Goal: Navigation & Orientation: Find specific page/section

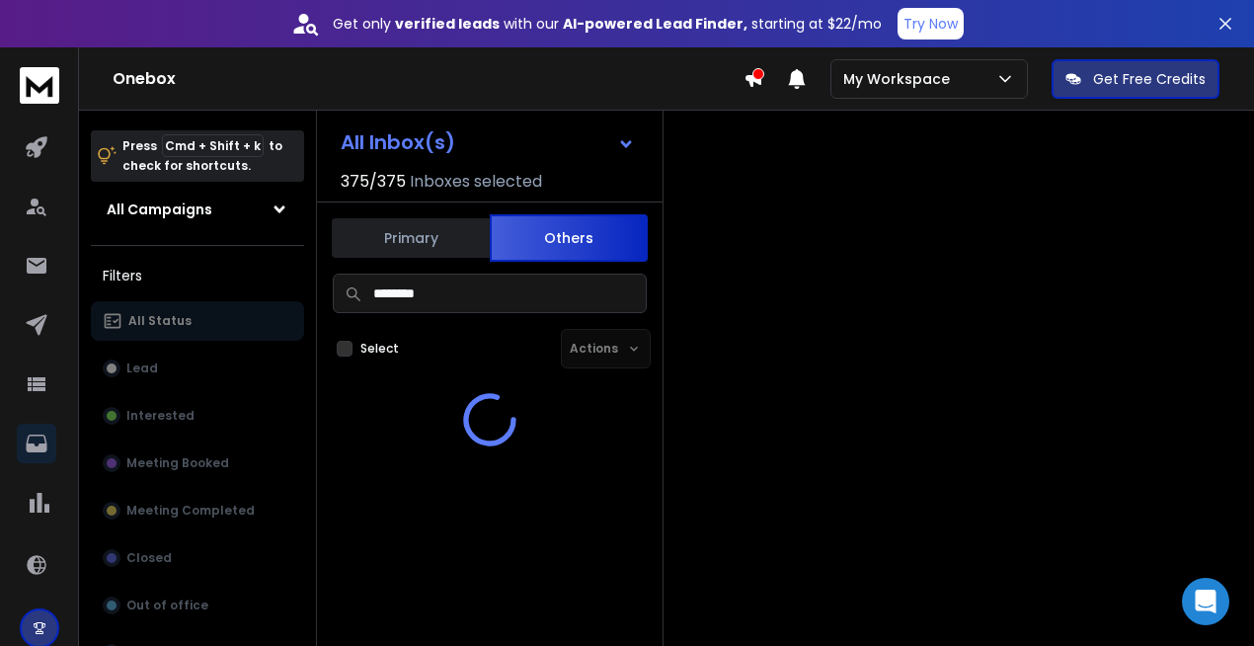
click at [539, 240] on button "Others" at bounding box center [569, 237] width 158 height 47
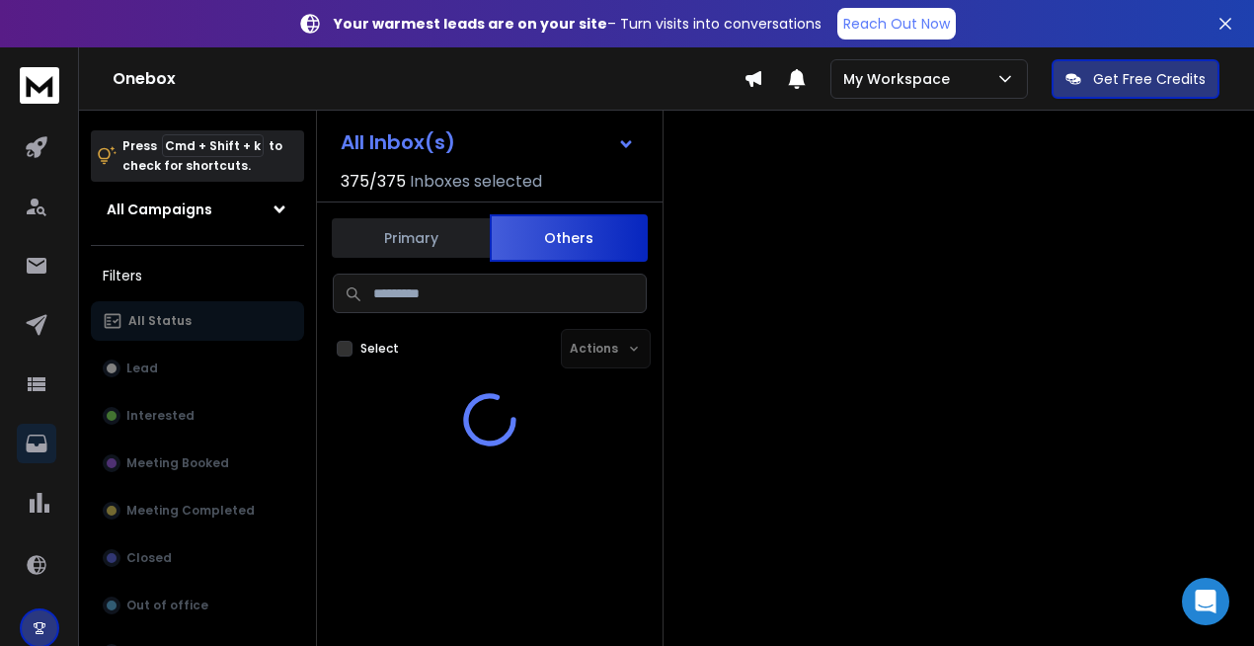
click at [554, 233] on button "Others" at bounding box center [569, 237] width 158 height 47
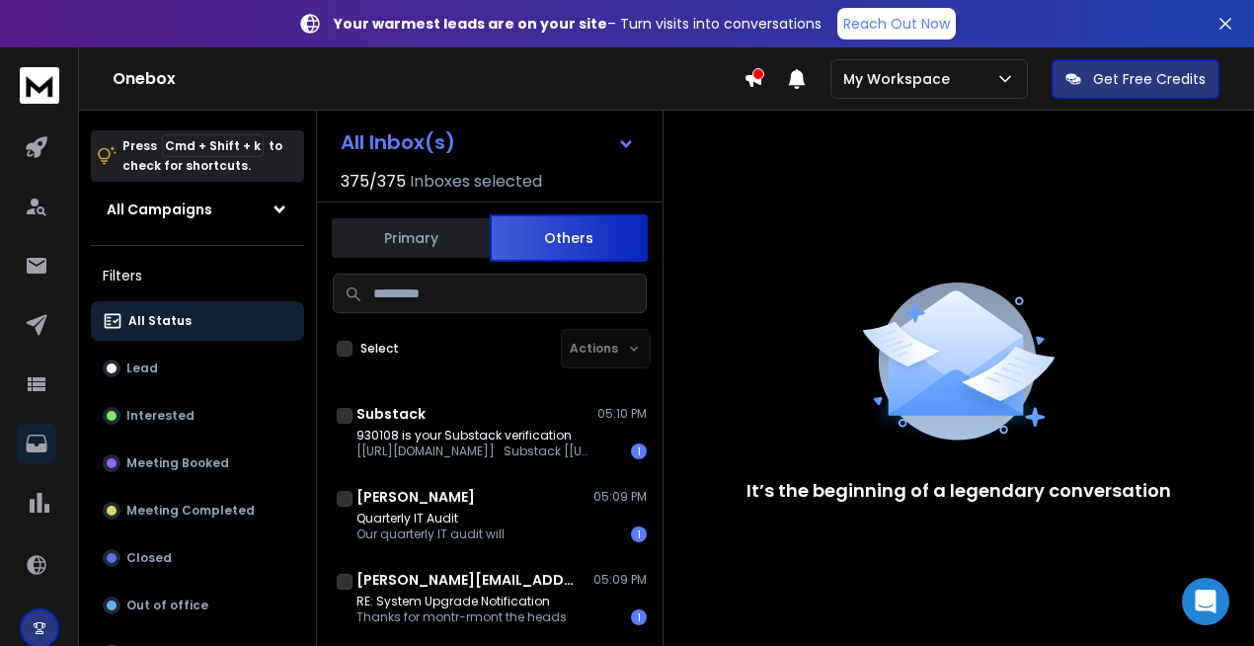
click at [521, 297] on input at bounding box center [490, 294] width 314 height 40
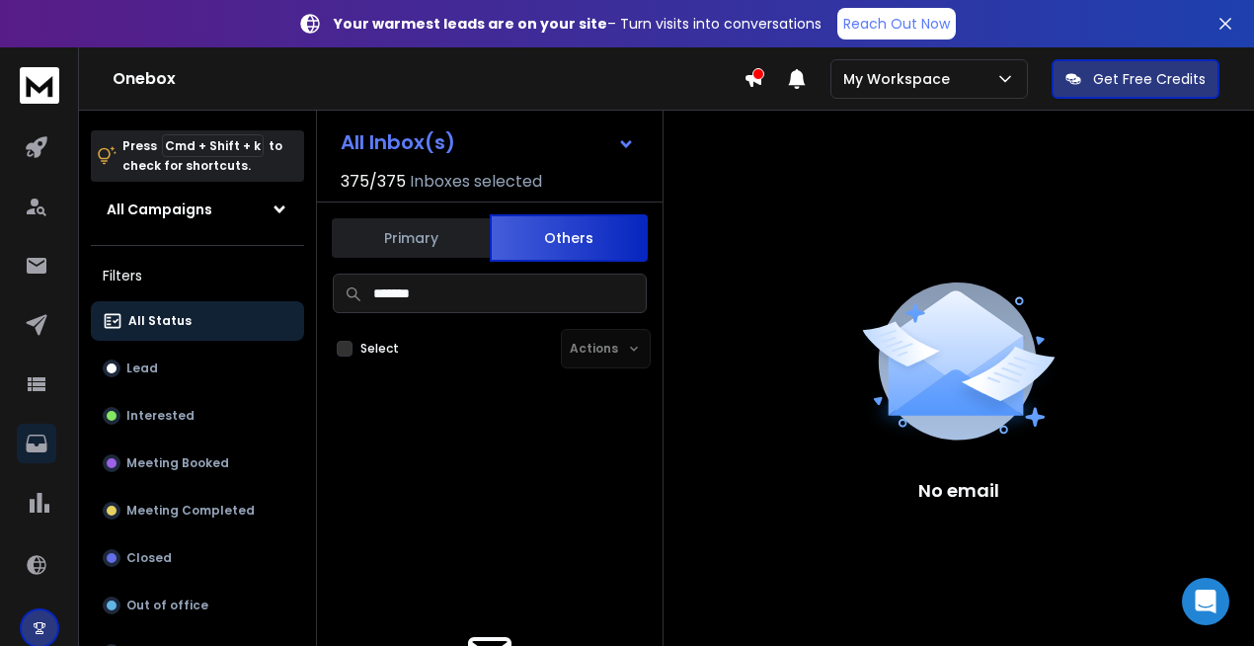
type input "********"
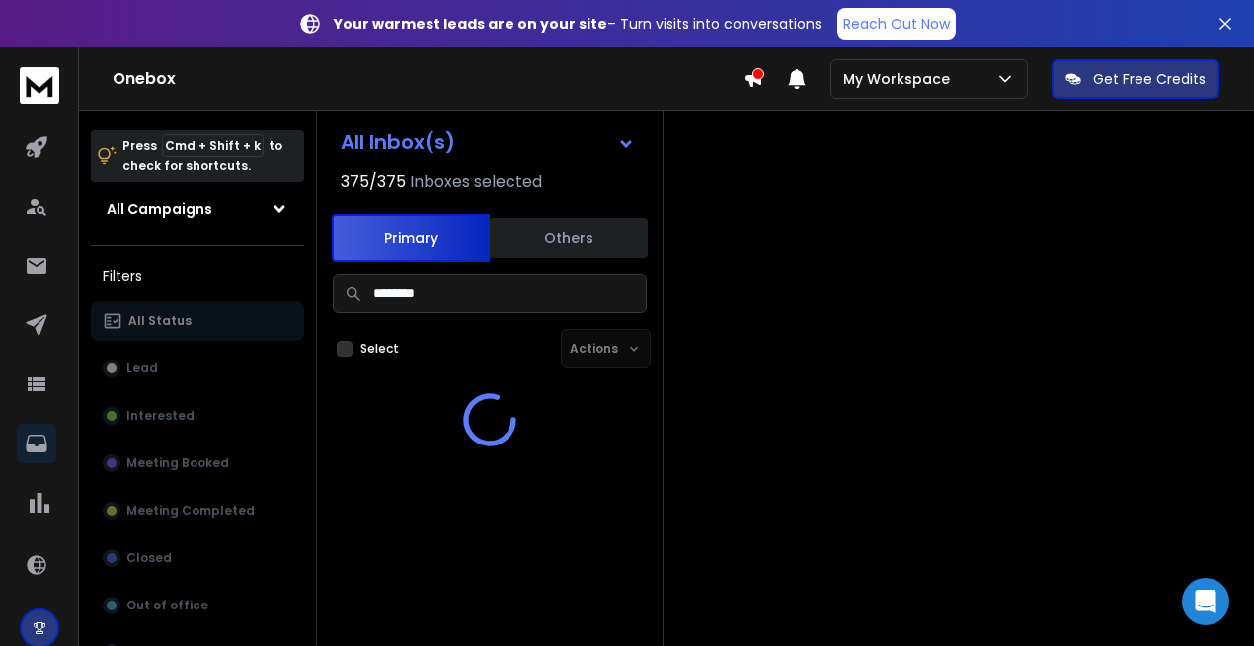
click at [427, 244] on button "Primary" at bounding box center [411, 237] width 158 height 47
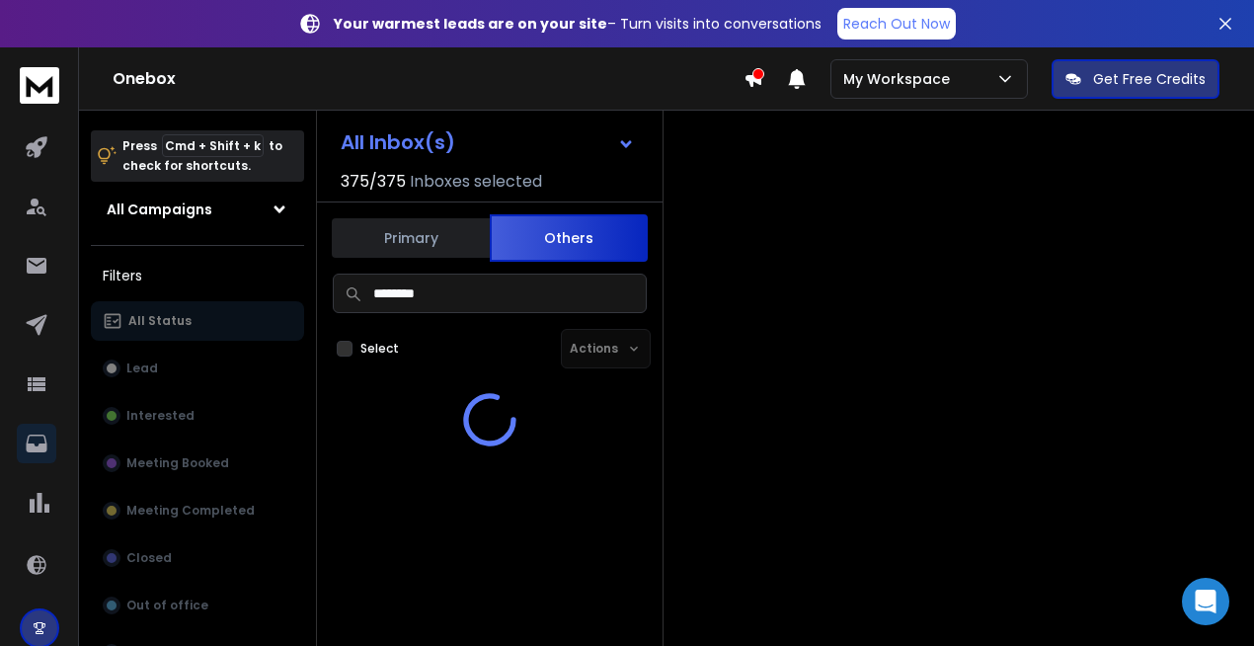
click at [533, 247] on button "Others" at bounding box center [569, 237] width 158 height 47
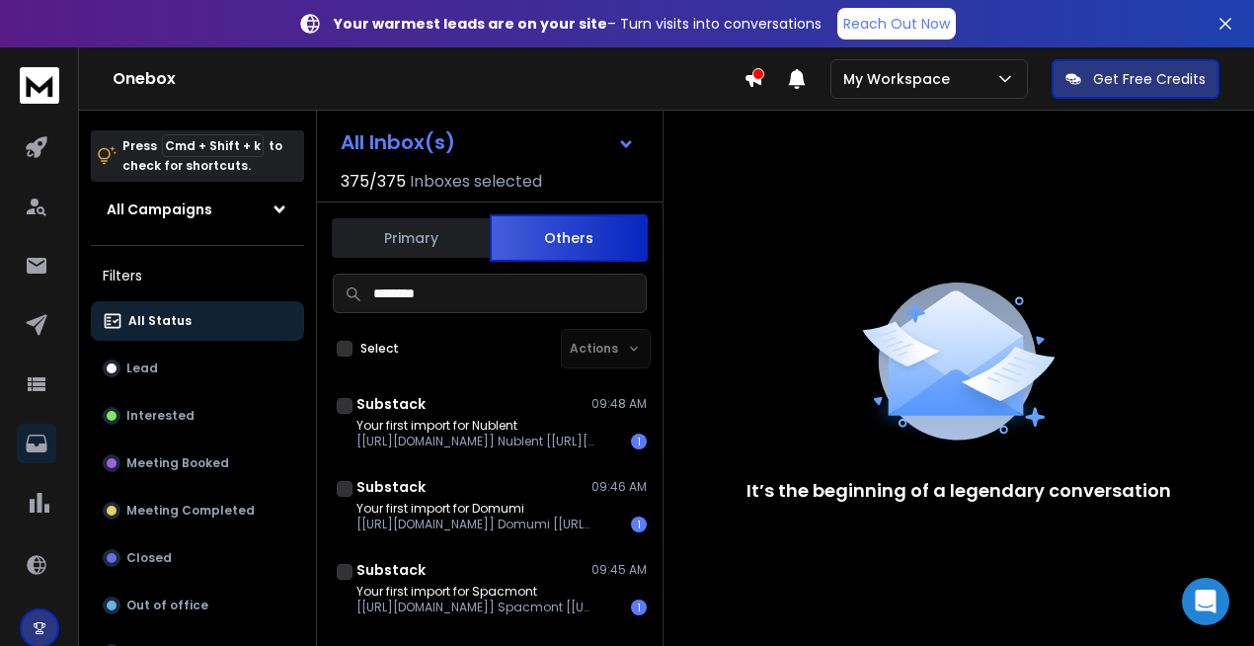
scroll to position [264, 0]
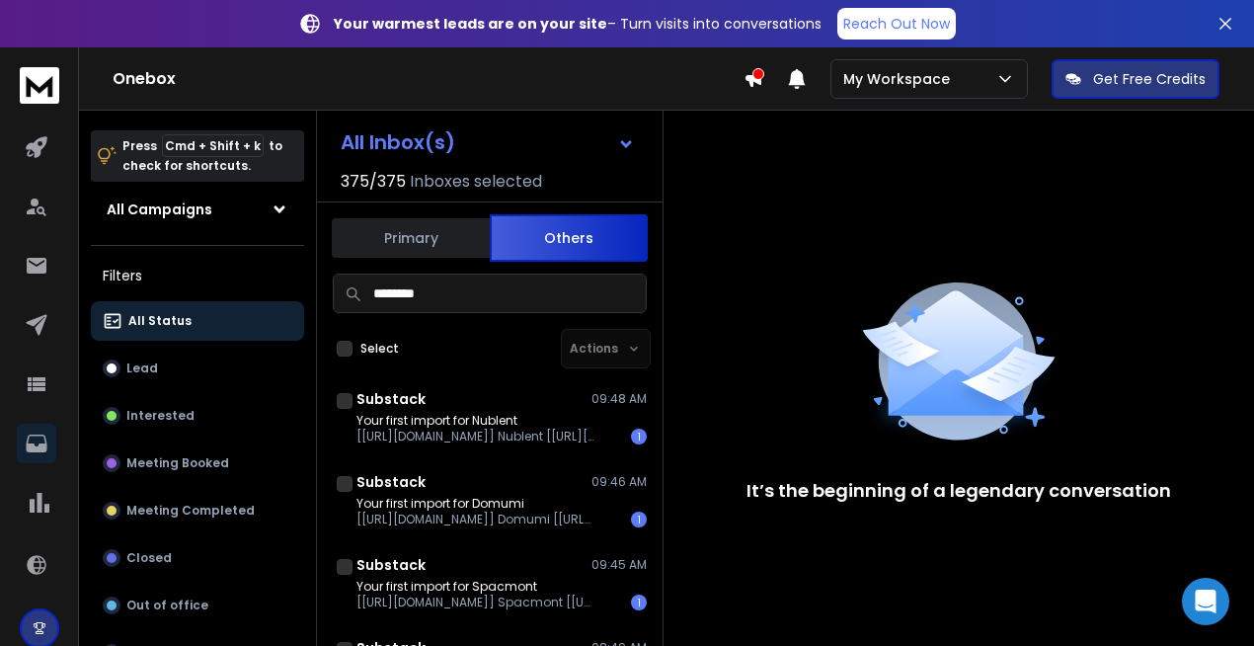
click at [436, 247] on button "Primary" at bounding box center [411, 237] width 158 height 43
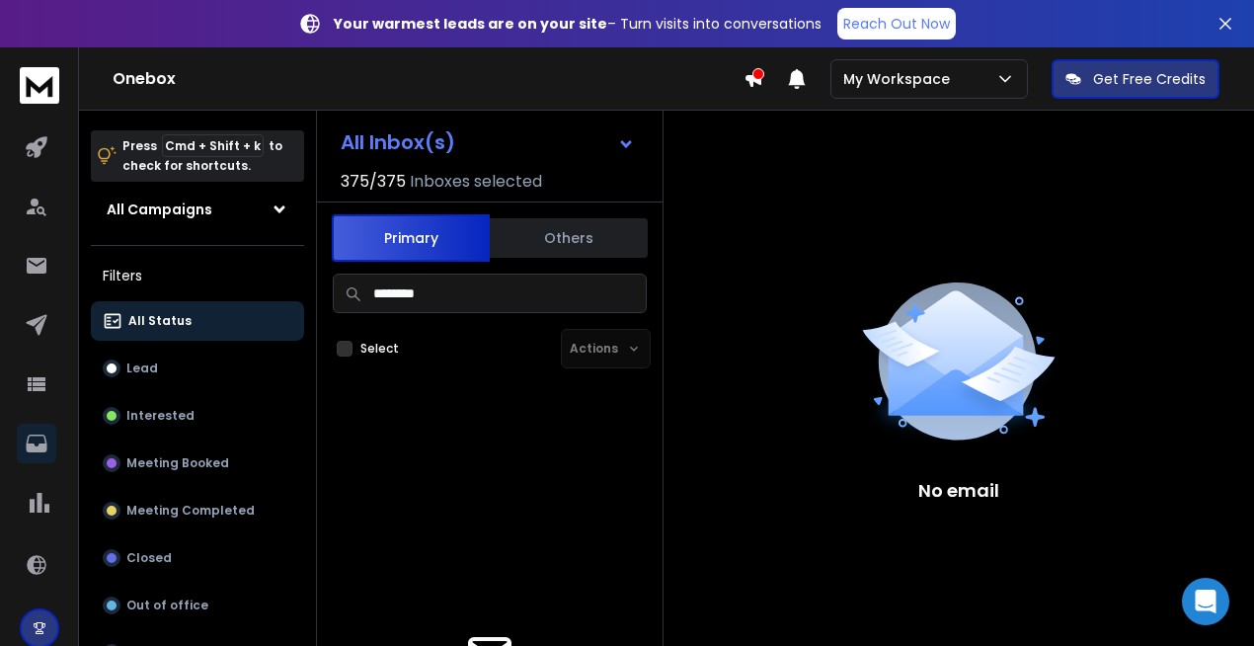
click at [562, 235] on button "Others" at bounding box center [569, 237] width 158 height 43
